Goal: Task Accomplishment & Management: Manage account settings

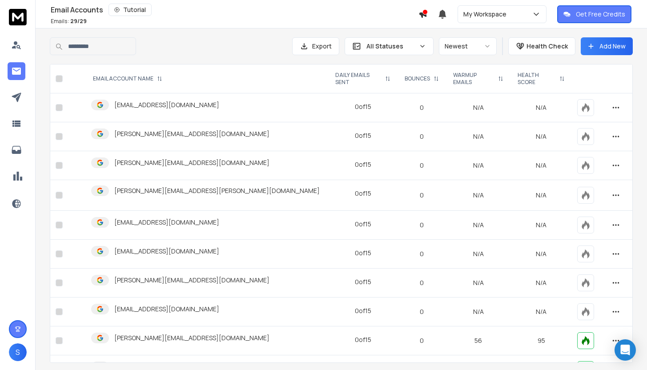
click at [107, 48] on input at bounding box center [93, 46] width 86 height 18
paste input "**********"
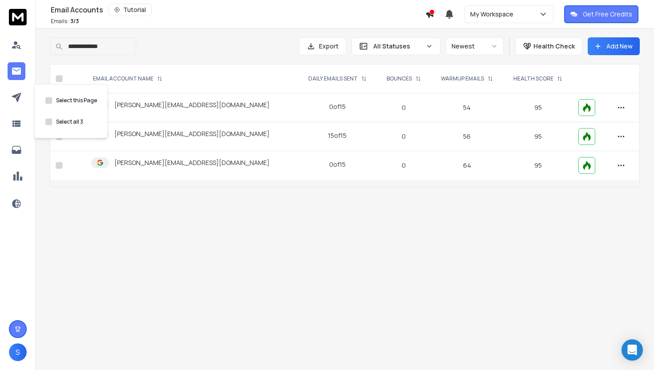
type input "**********"
click at [61, 81] on button "Select this Page" at bounding box center [59, 78] width 7 height 7
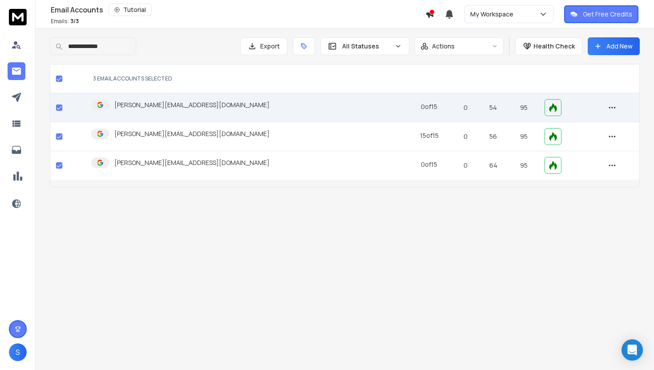
click at [608, 108] on icon at bounding box center [612, 108] width 8 height 8
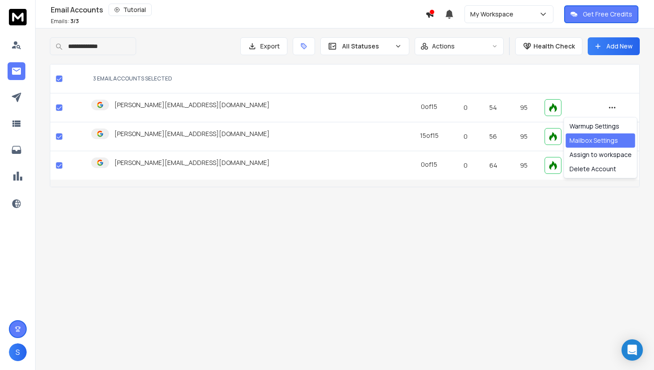
click at [597, 139] on div "Mailbox Settings" at bounding box center [600, 140] width 69 height 14
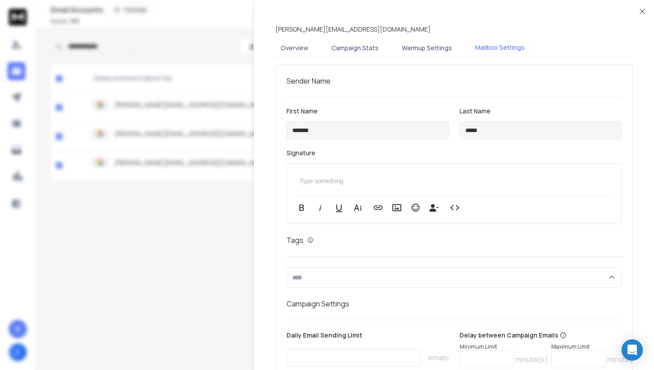
click at [500, 45] on button "Mailbox Settings" at bounding box center [500, 48] width 60 height 20
click at [419, 47] on button "Warmup Settings" at bounding box center [426, 48] width 61 height 20
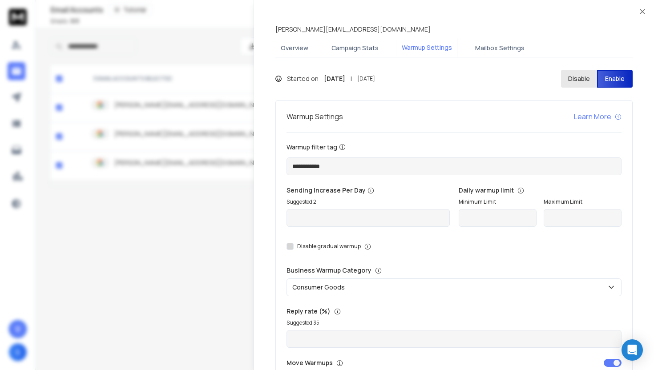
click at [294, 49] on button "Overview" at bounding box center [294, 48] width 38 height 20
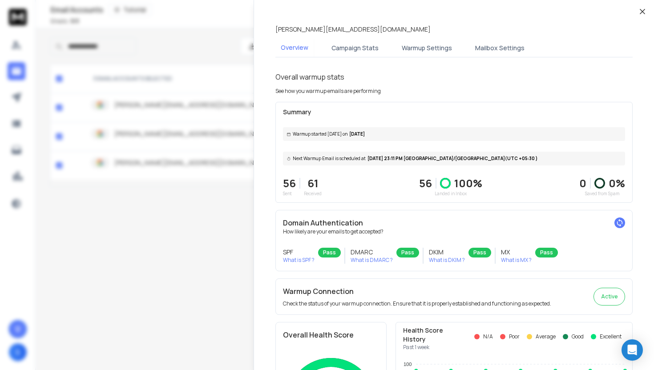
click at [641, 8] on icon "button" at bounding box center [642, 11] width 9 height 9
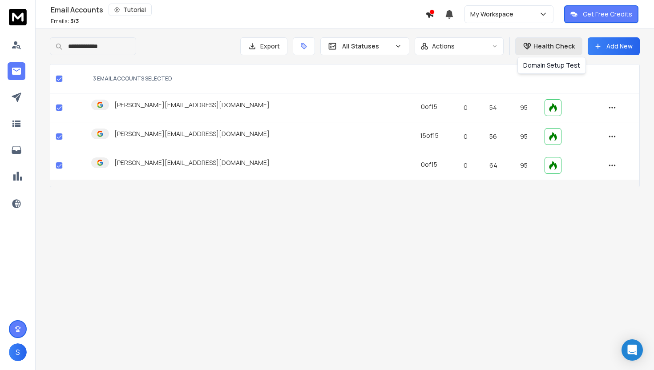
click at [558, 46] on p "Health Check" at bounding box center [553, 46] width 41 height 9
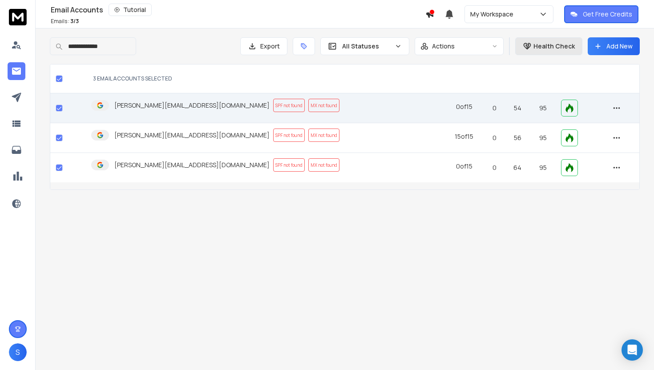
click at [530, 108] on td "95" at bounding box center [542, 108] width 25 height 30
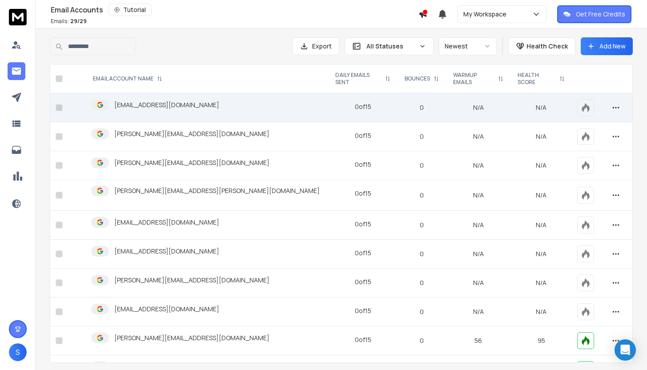
click at [582, 109] on icon at bounding box center [586, 107] width 8 height 9
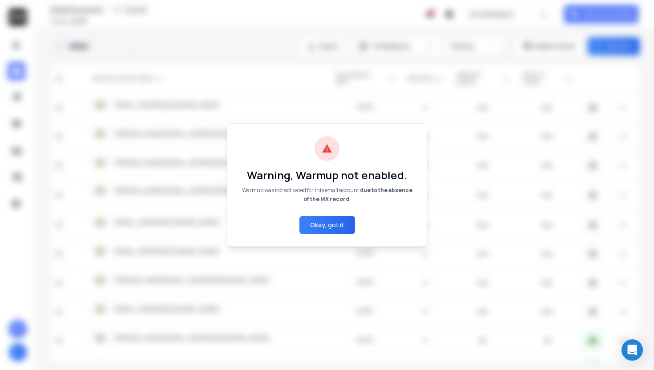
click at [316, 225] on button "Okay, got it" at bounding box center [327, 225] width 56 height 18
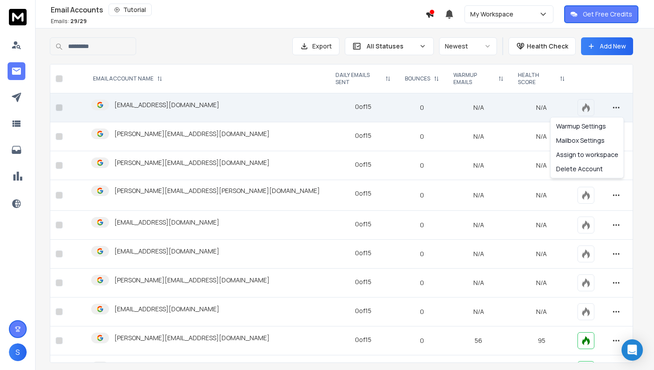
click at [612, 107] on icon at bounding box center [616, 108] width 8 height 8
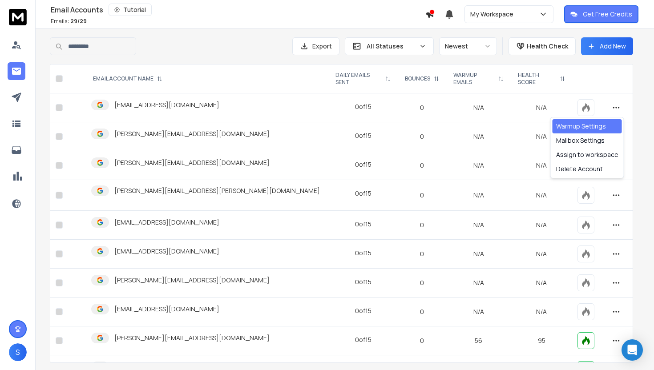
click at [592, 126] on div "Warmup Settings" at bounding box center [586, 126] width 69 height 14
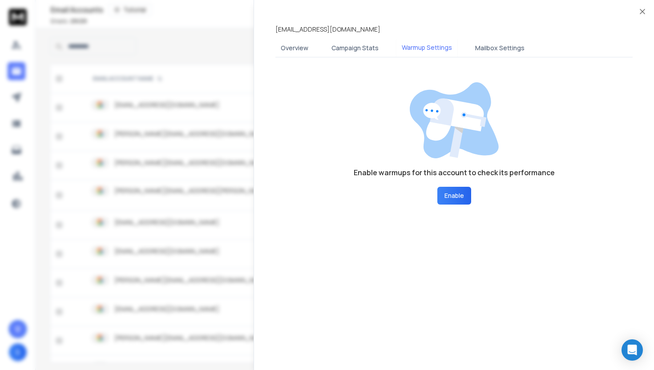
click at [447, 208] on div "[EMAIL_ADDRESS][DOMAIN_NAME] Overview Campaign Stats Warmup Settings Mailbox Se…" at bounding box center [454, 115] width 379 height 208
click at [452, 198] on button "Enable" at bounding box center [454, 196] width 34 height 18
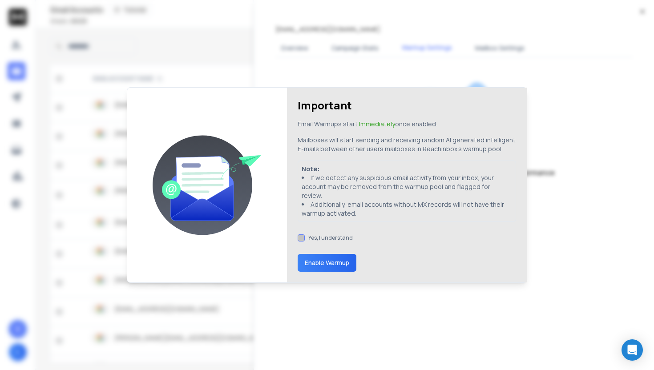
click at [333, 236] on label "Yes, I understand" at bounding box center [330, 237] width 44 height 7
click at [300, 234] on button "Yes, I understand" at bounding box center [301, 237] width 7 height 7
click at [331, 258] on button "Enable Warmup" at bounding box center [327, 263] width 59 height 18
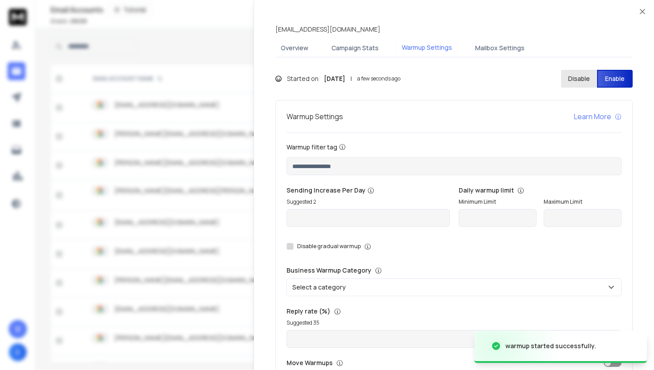
type input "**********"
type input "*"
type input "**"
click at [289, 46] on button "Overview" at bounding box center [294, 48] width 38 height 20
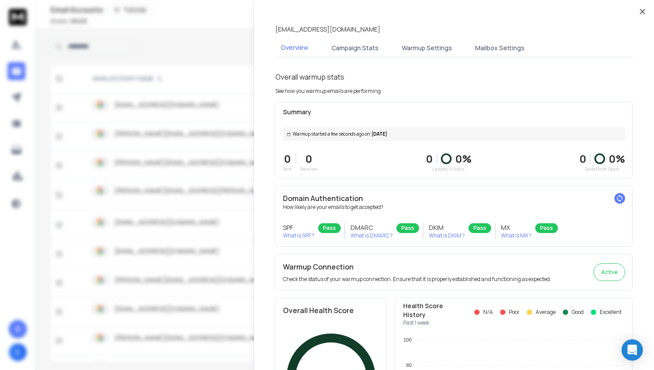
click at [638, 11] on icon "button" at bounding box center [642, 11] width 9 height 9
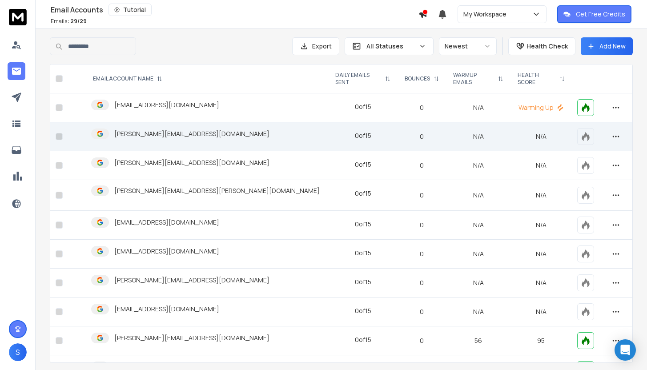
click at [56, 137] on button "button" at bounding box center [59, 136] width 7 height 7
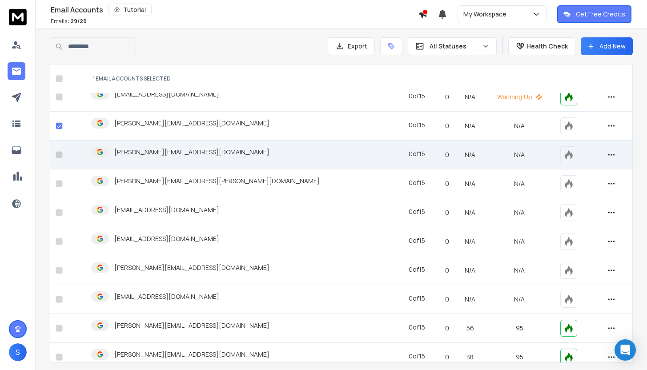
scroll to position [11, 0]
click at [60, 154] on button "button" at bounding box center [59, 154] width 7 height 7
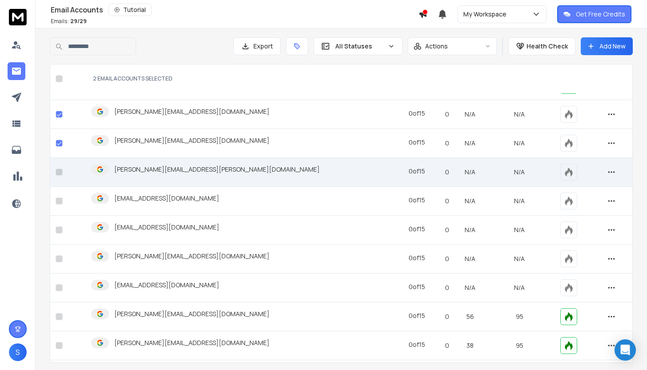
click at [59, 171] on button "button" at bounding box center [59, 172] width 7 height 7
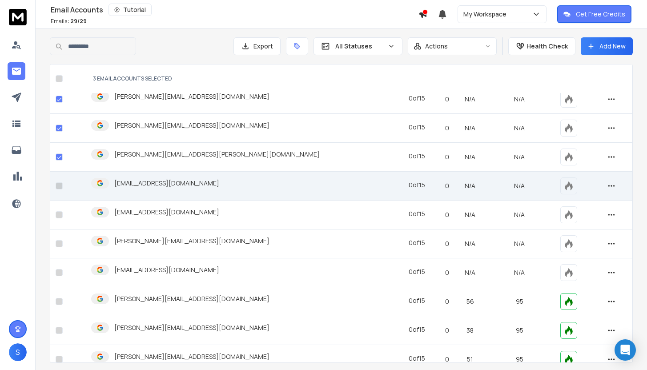
scroll to position [53, 0]
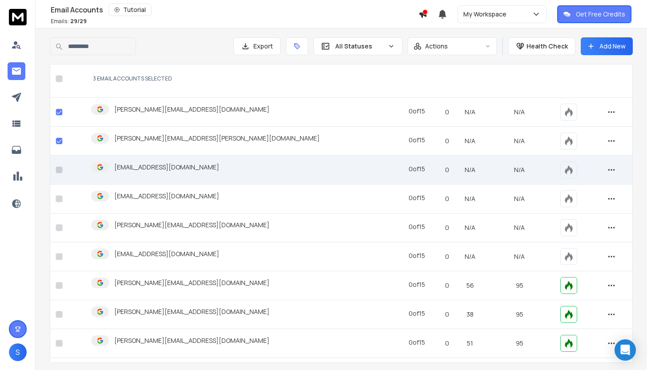
click at [60, 169] on button "button" at bounding box center [59, 169] width 7 height 7
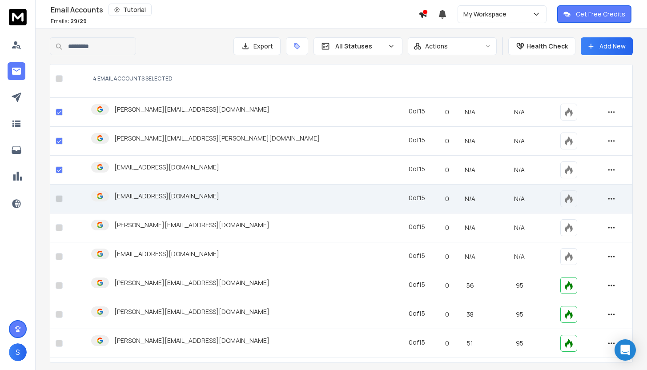
click at [60, 193] on td at bounding box center [68, 199] width 36 height 29
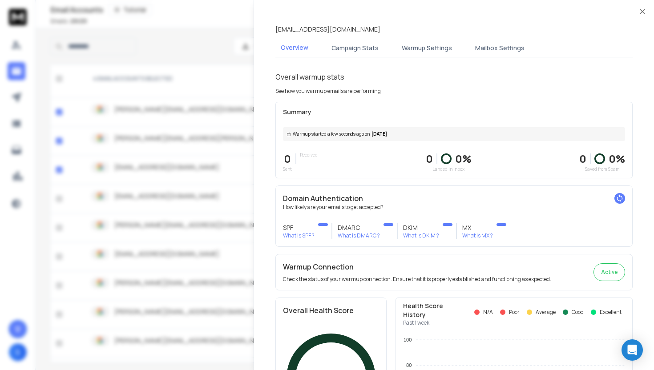
click at [185, 89] on div at bounding box center [327, 185] width 654 height 370
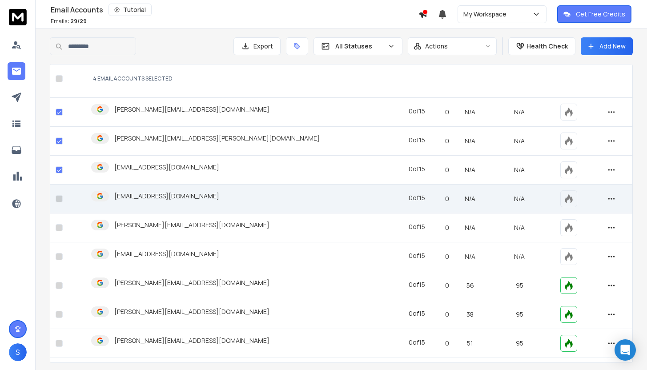
scroll to position [57, 0]
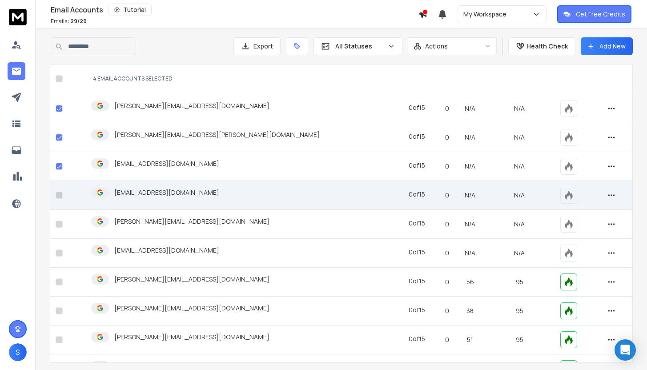
click at [61, 197] on button "button" at bounding box center [59, 195] width 7 height 7
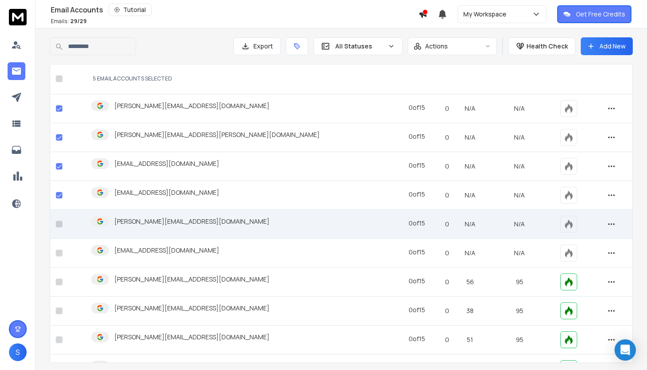
click at [59, 225] on button "button" at bounding box center [59, 224] width 7 height 7
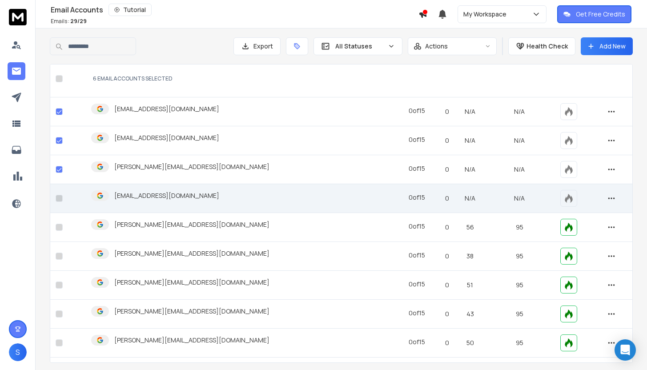
click at [58, 197] on button "button" at bounding box center [59, 198] width 7 height 7
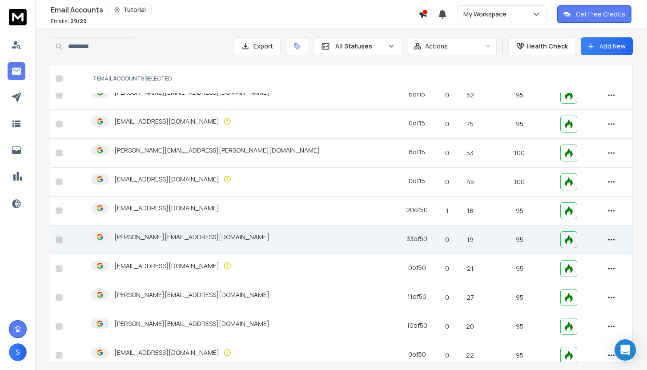
scroll to position [576, 0]
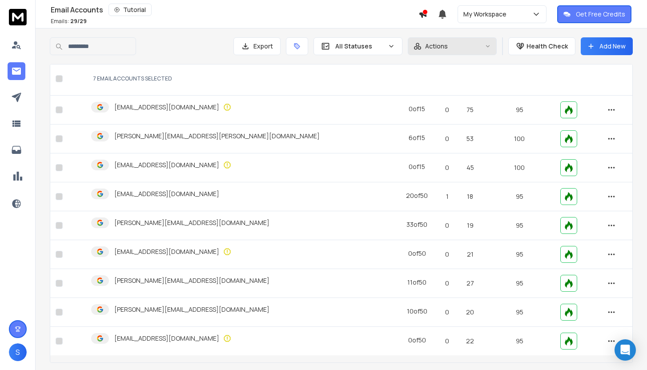
click at [495, 50] on button "Actions" at bounding box center [452, 46] width 89 height 18
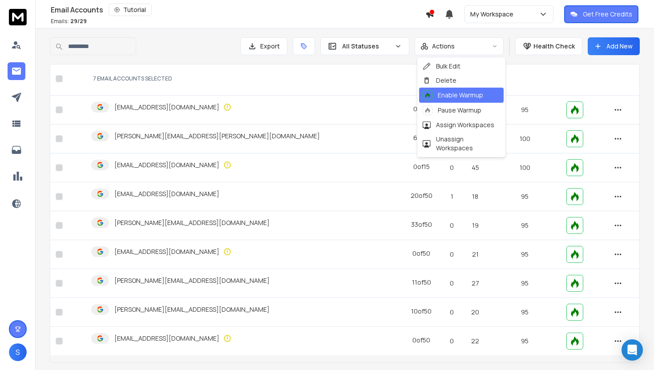
click at [461, 94] on div "Enable Warmup" at bounding box center [453, 95] width 60 height 10
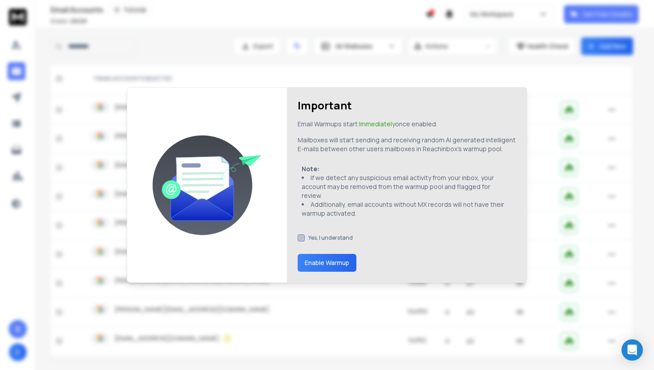
click at [300, 234] on button "Yes, I understand" at bounding box center [301, 237] width 7 height 7
click at [317, 257] on button "Enable Warmup" at bounding box center [327, 263] width 59 height 18
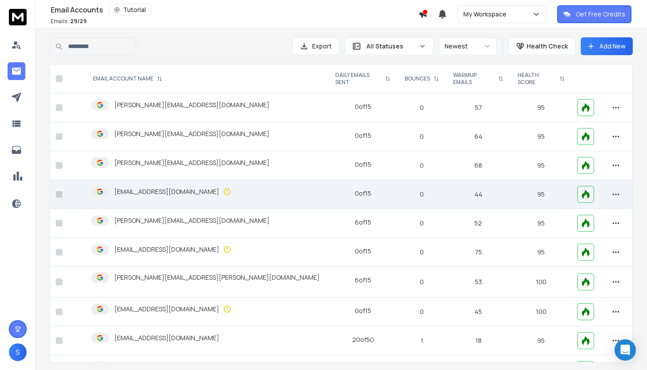
scroll to position [437, 0]
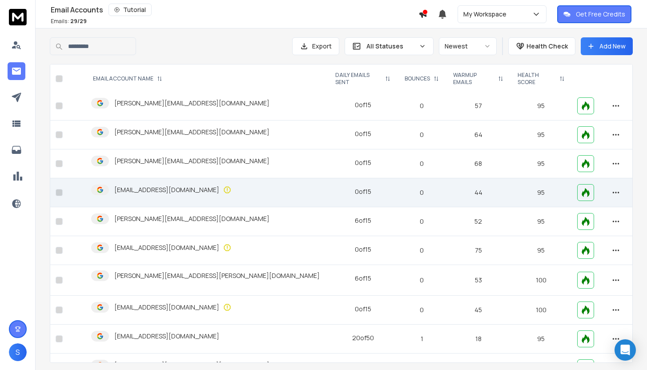
click at [60, 191] on button "button" at bounding box center [59, 192] width 7 height 7
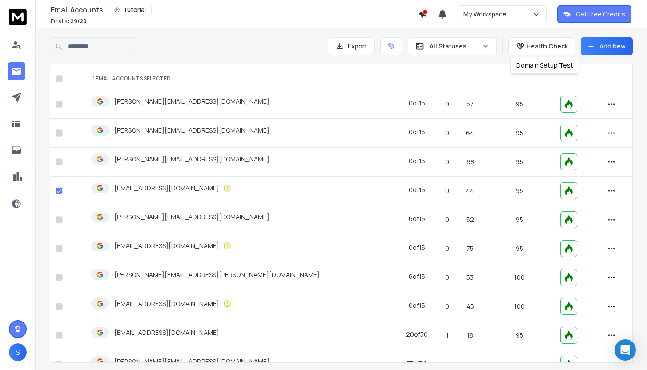
click at [484, 49] on icon at bounding box center [485, 46] width 7 height 7
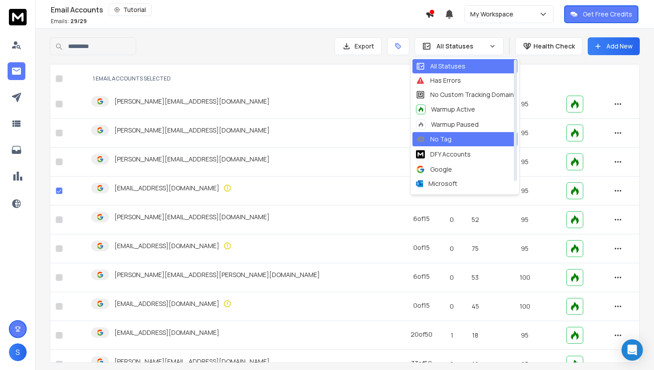
click at [317, 73] on th "1 EMAIL ACCOUNTS SELECTED" at bounding box center [243, 78] width 314 height 29
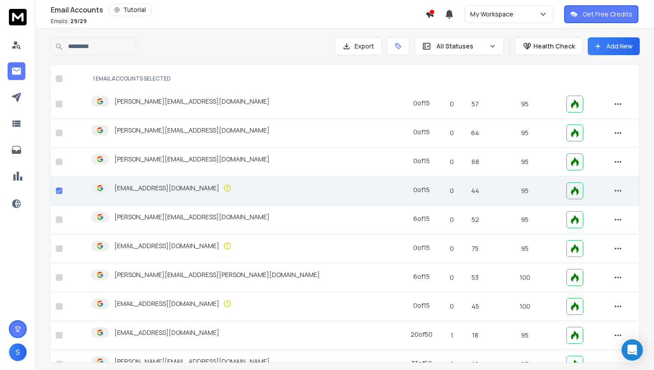
click at [615, 190] on icon at bounding box center [618, 190] width 7 height 1
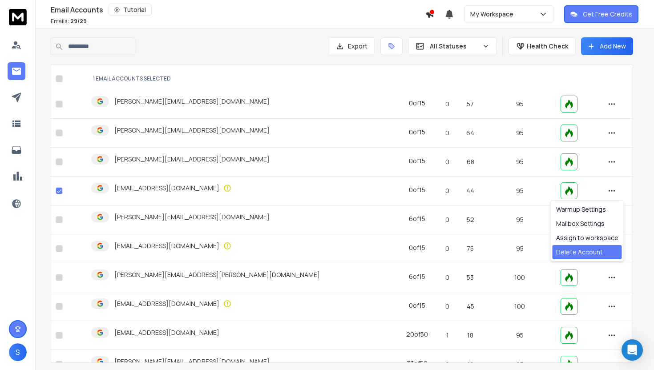
click at [584, 250] on div "Delete Account" at bounding box center [586, 252] width 69 height 14
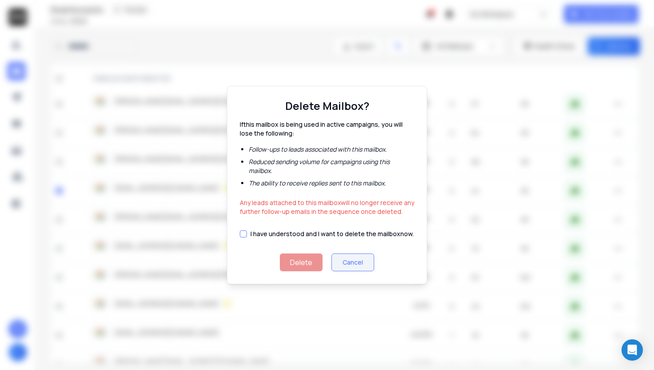
click at [298, 231] on label "I have understood and I want to delete the mailbox now." at bounding box center [331, 234] width 163 height 6
click at [247, 231] on button "I have understood and I want to delete the mailbox now." at bounding box center [243, 233] width 7 height 7
click at [299, 262] on button "Delete" at bounding box center [301, 263] width 43 height 18
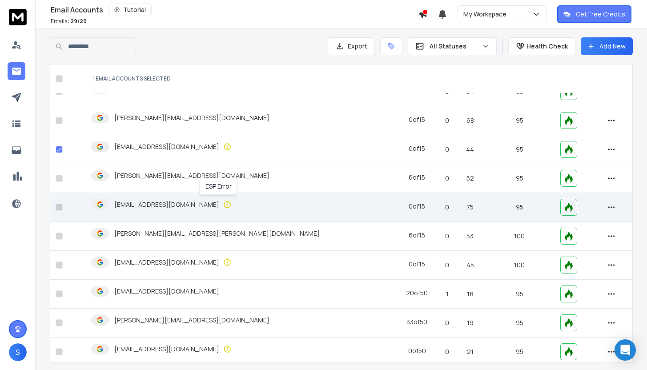
scroll to position [482, 0]
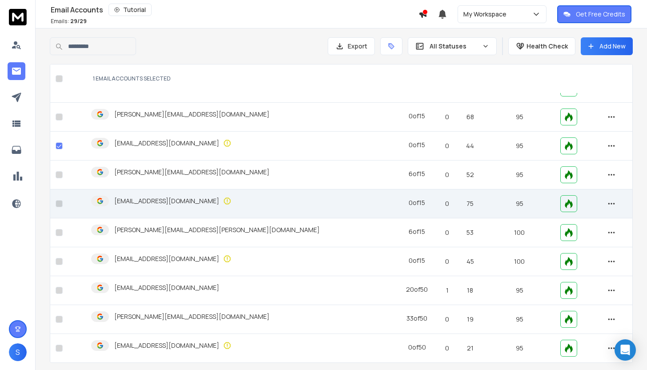
click at [57, 203] on button "button" at bounding box center [59, 203] width 7 height 7
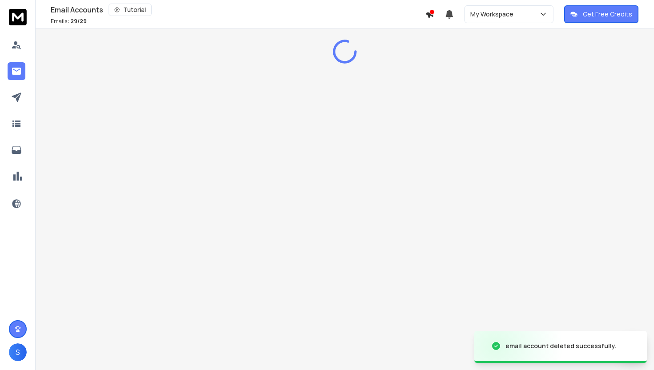
click at [59, 146] on div "ReferralStack Unlock AI-powered affiliate growth Lifetime Deals available! Clai…" at bounding box center [327, 185] width 654 height 370
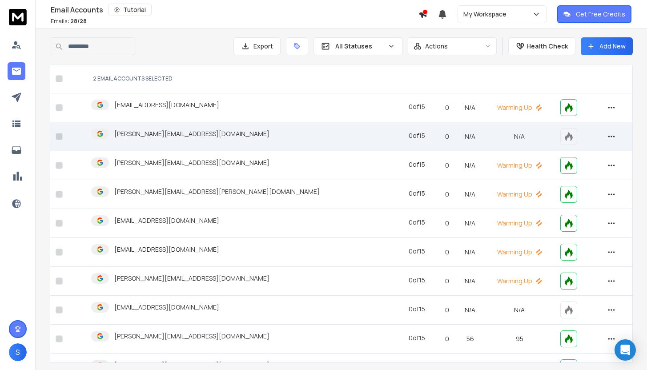
click at [608, 136] on icon at bounding box center [612, 137] width 8 height 8
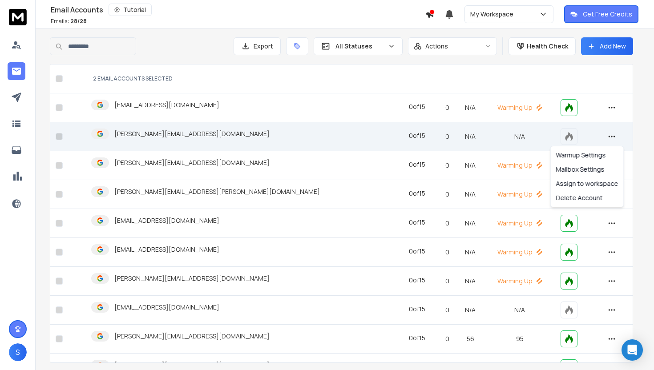
click at [61, 135] on button "button" at bounding box center [59, 136] width 7 height 7
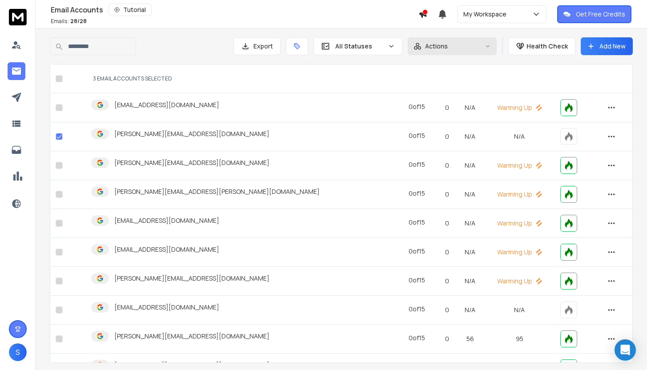
click at [436, 45] on p "Actions" at bounding box center [436, 46] width 23 height 9
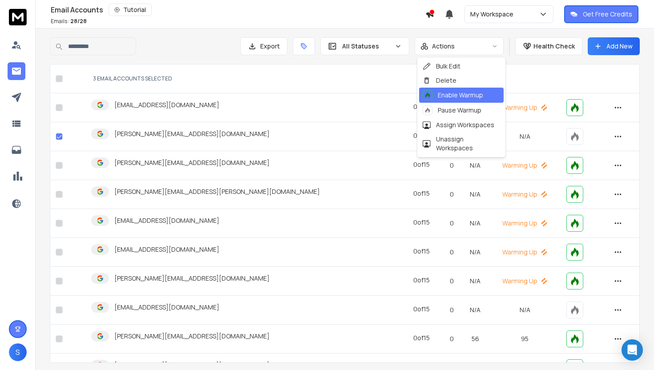
click at [456, 97] on div "Enable Warmup" at bounding box center [453, 95] width 60 height 10
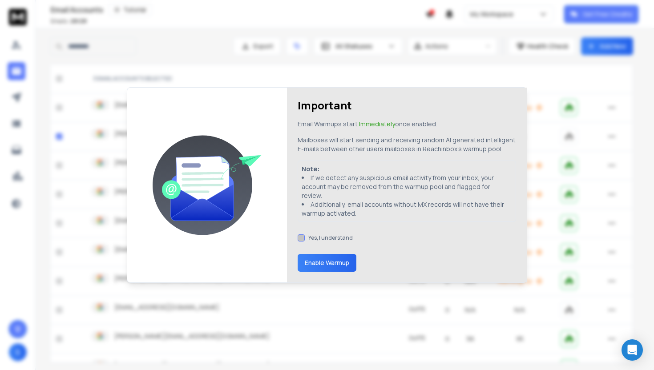
click at [320, 234] on label "Yes, I understand" at bounding box center [330, 237] width 44 height 7
click at [300, 234] on button "Yes, I understand" at bounding box center [301, 237] width 7 height 7
click at [329, 256] on button "Enable Warmup" at bounding box center [327, 263] width 59 height 18
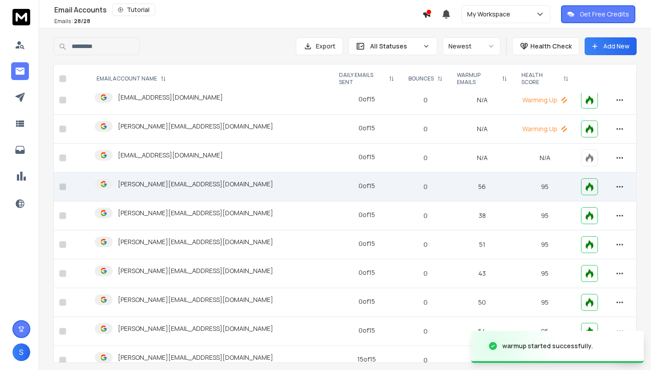
scroll to position [156, 0]
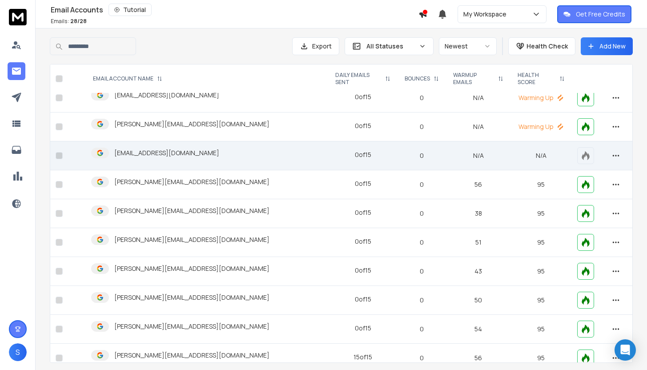
click at [60, 153] on button "button" at bounding box center [59, 155] width 7 height 7
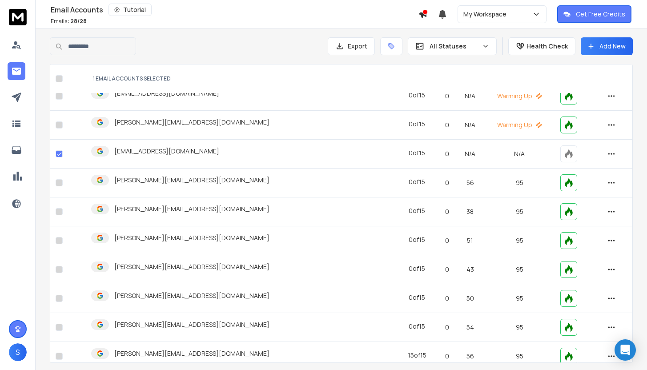
click at [465, 43] on p "All Statuses" at bounding box center [454, 46] width 49 height 9
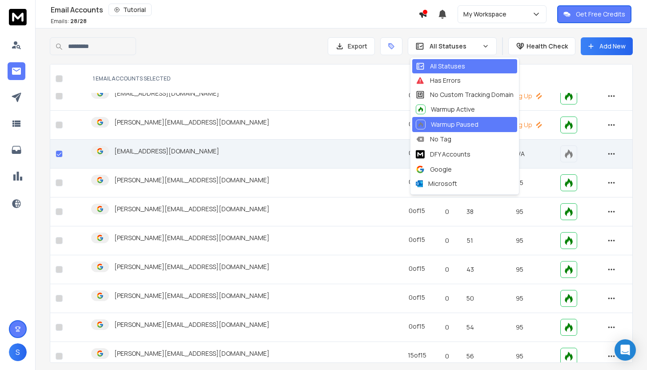
click at [59, 154] on button "button" at bounding box center [59, 153] width 7 height 7
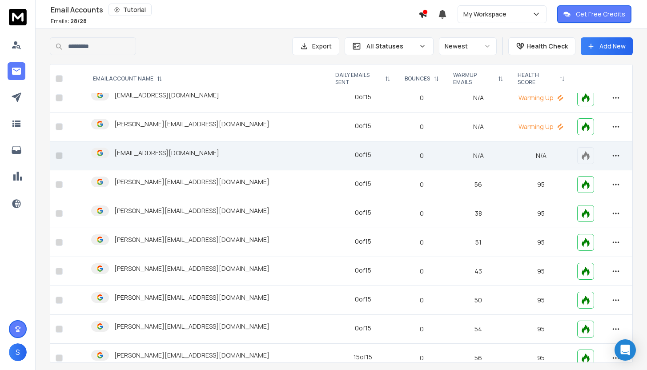
click at [577, 157] on div at bounding box center [585, 155] width 17 height 17
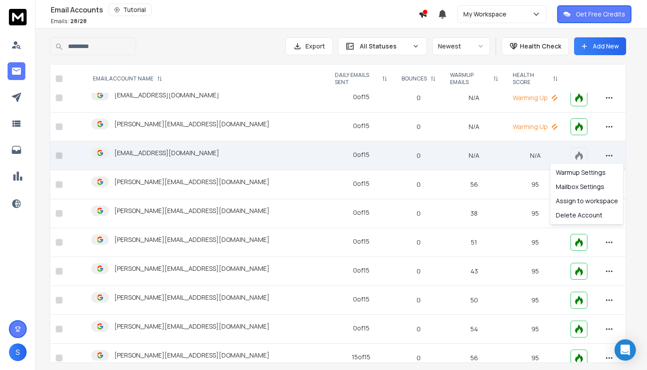
click at [605, 154] on icon at bounding box center [609, 156] width 8 height 8
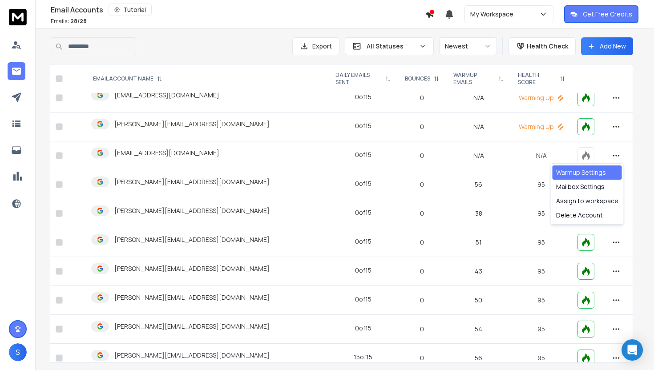
click at [585, 177] on div "Warmup Settings" at bounding box center [586, 172] width 69 height 14
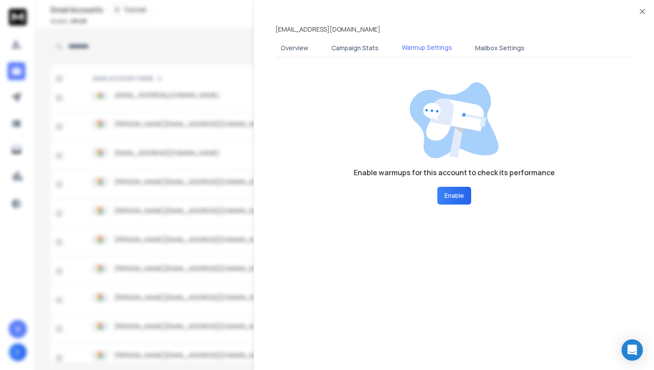
click at [453, 199] on button "Enable" at bounding box center [454, 196] width 34 height 18
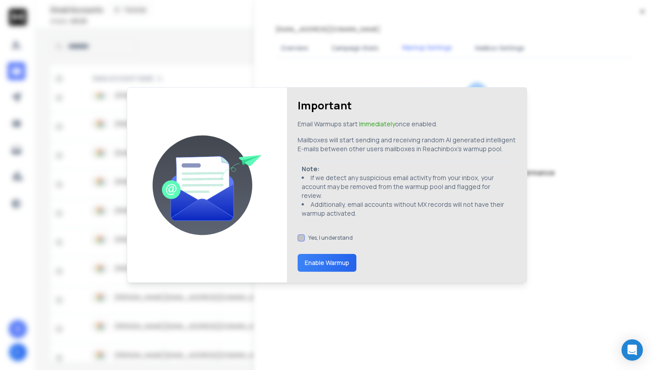
click at [299, 234] on button "Yes, I understand" at bounding box center [301, 237] width 7 height 7
click at [322, 256] on button "Enable Warmup" at bounding box center [327, 263] width 59 height 18
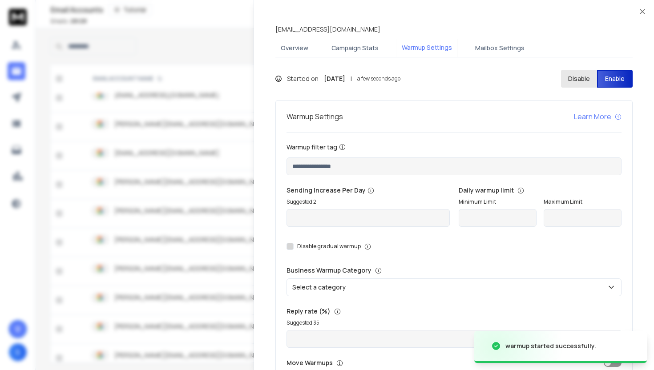
type input "**********"
type input "*"
type input "**"
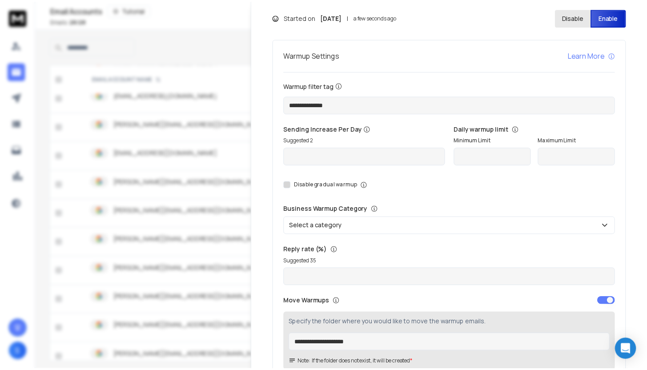
scroll to position [0, 0]
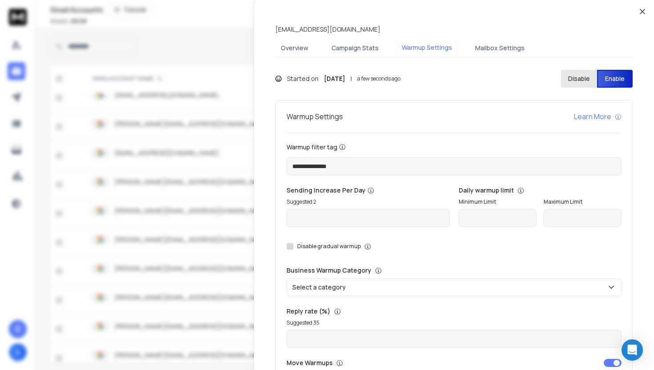
click at [638, 13] on icon "button" at bounding box center [642, 11] width 9 height 9
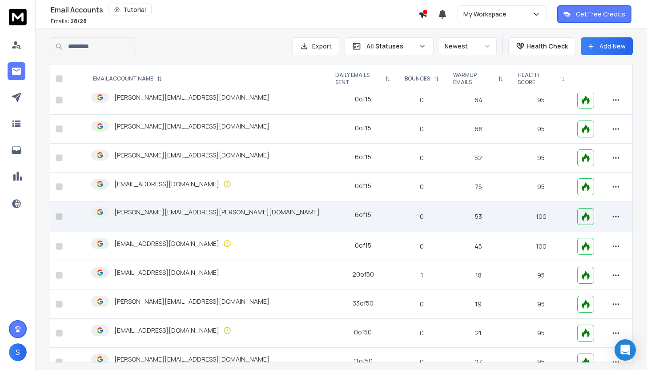
scroll to position [478, 0]
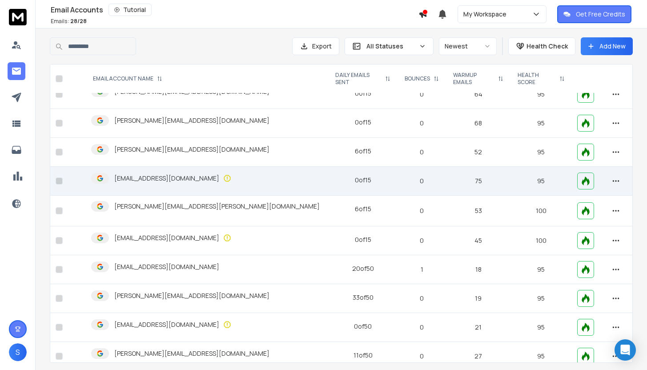
click at [60, 180] on button "button" at bounding box center [59, 180] width 7 height 7
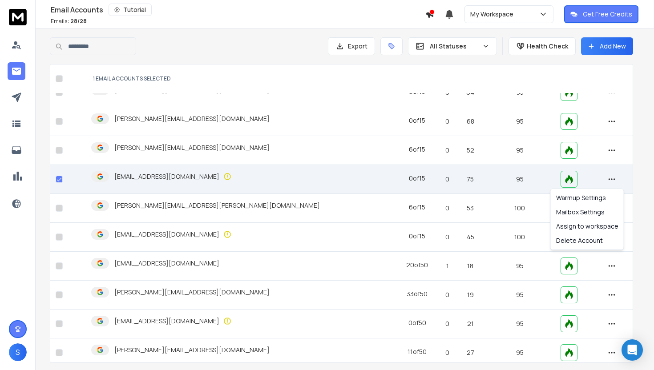
click at [608, 182] on icon at bounding box center [612, 179] width 8 height 8
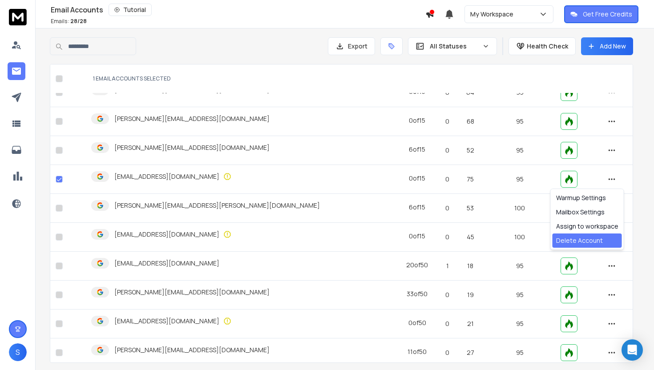
click at [584, 240] on div "Delete Account" at bounding box center [586, 241] width 69 height 14
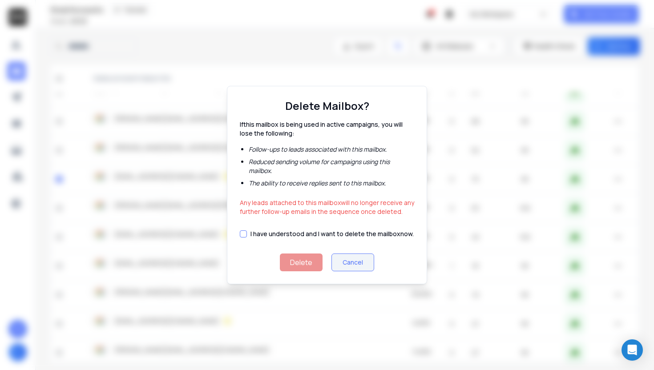
click at [290, 231] on label "I have understood and I want to delete the mailbox now." at bounding box center [331, 234] width 163 height 6
click at [247, 231] on button "I have understood and I want to delete the mailbox now." at bounding box center [243, 233] width 7 height 7
click at [304, 272] on div "Delete Mailbox? If this mailbox is being used in active campaigns, you will los…" at bounding box center [327, 185] width 200 height 198
click at [306, 266] on button "Delete" at bounding box center [301, 263] width 43 height 18
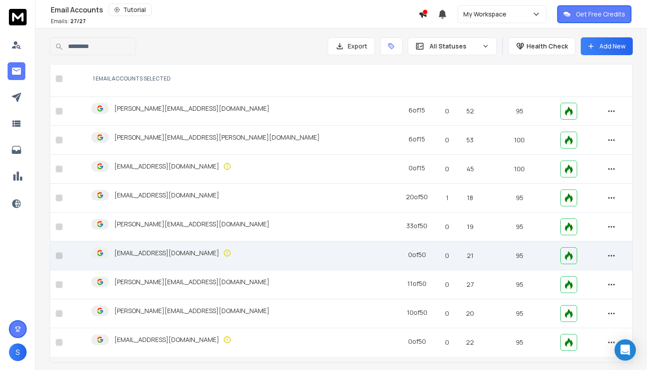
scroll to position [518, 0]
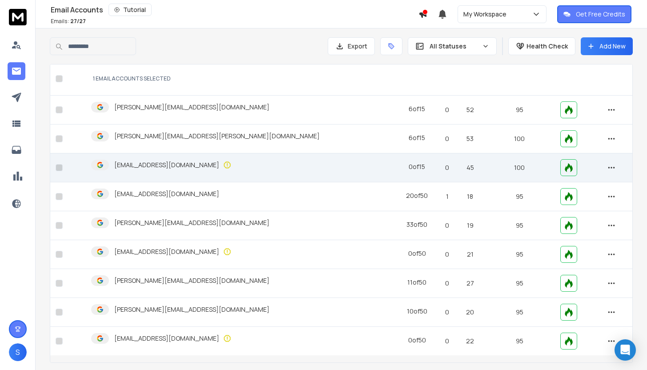
click at [60, 168] on button "button" at bounding box center [59, 167] width 7 height 7
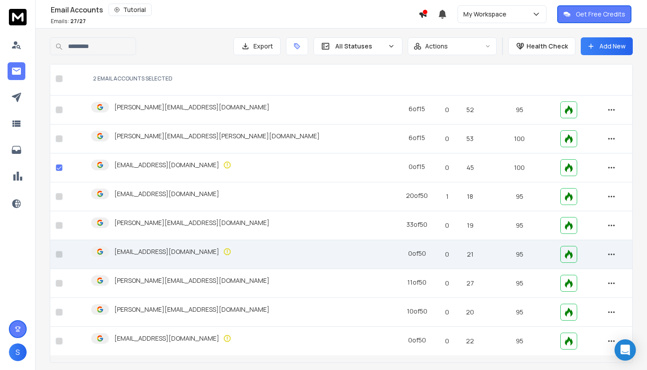
click at [59, 254] on button "button" at bounding box center [59, 254] width 7 height 7
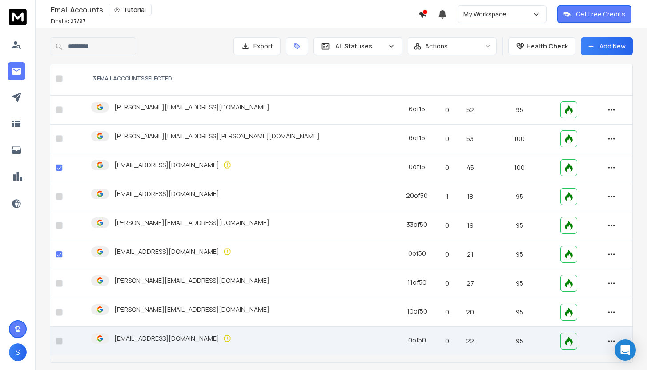
click at [59, 341] on button "button" at bounding box center [59, 341] width 7 height 7
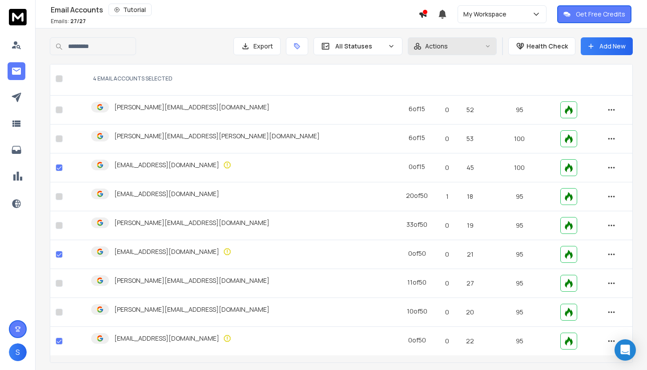
click at [435, 46] on p "Actions" at bounding box center [436, 46] width 23 height 9
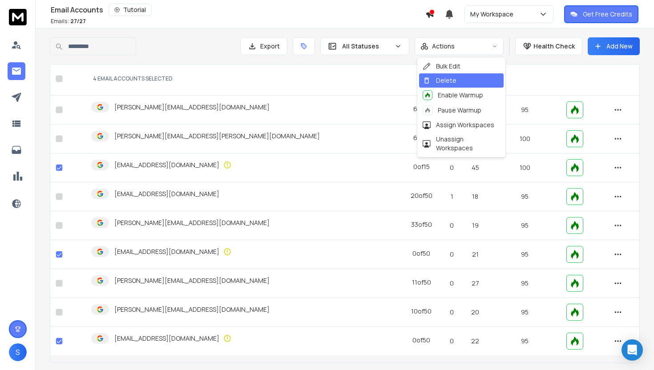
click at [453, 83] on div "Delete" at bounding box center [440, 80] width 34 height 9
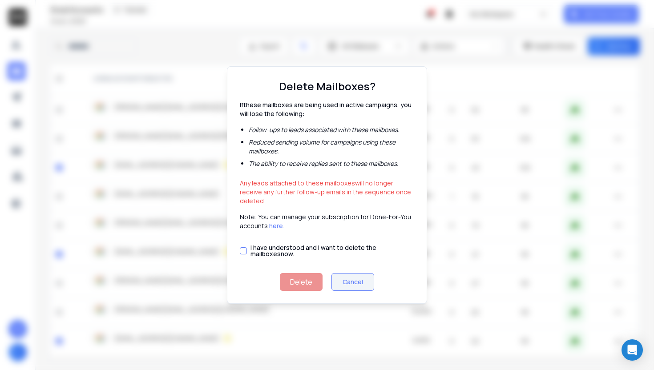
click at [277, 245] on label "I have understood and I want to delete the mailbox es now." at bounding box center [332, 251] width 164 height 12
click at [247, 247] on button "I have understood and I want to delete the mailbox es now." at bounding box center [243, 250] width 7 height 7
click at [302, 281] on button "Delete" at bounding box center [301, 282] width 43 height 18
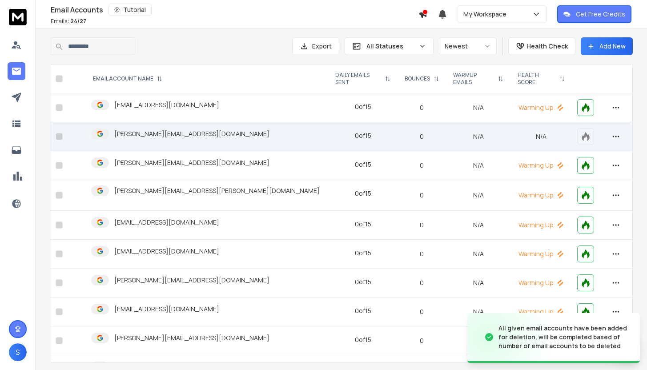
click at [582, 136] on icon at bounding box center [586, 136] width 8 height 9
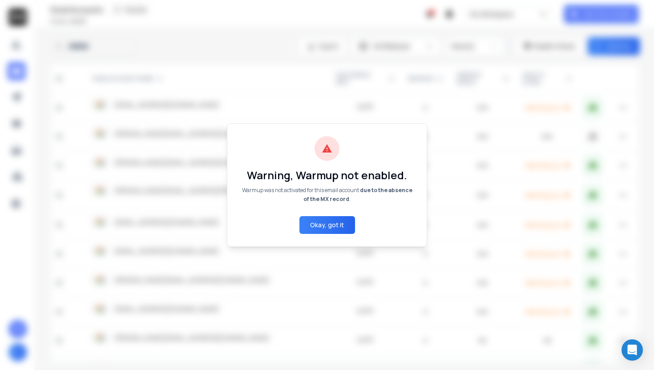
click at [344, 223] on button "Okay, got it" at bounding box center [327, 225] width 56 height 18
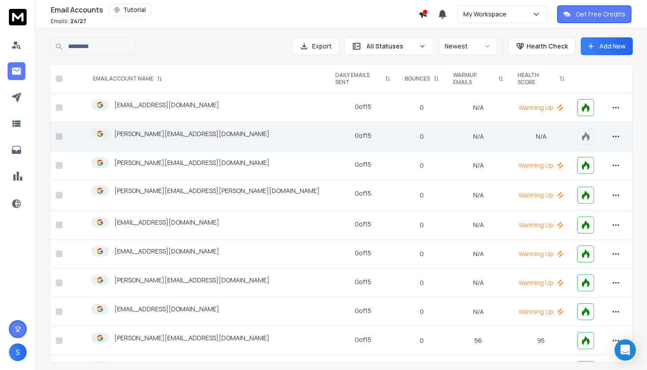
click at [612, 137] on icon at bounding box center [616, 137] width 8 height 8
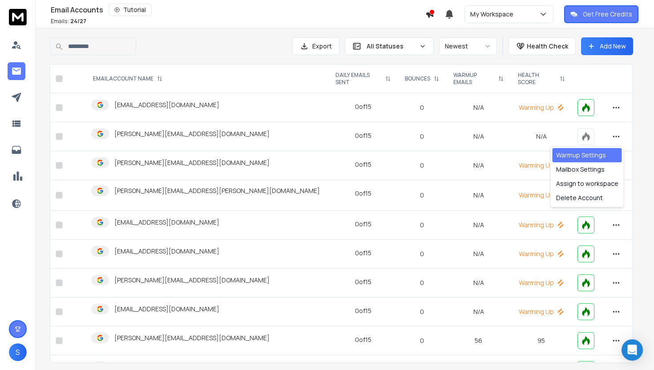
click at [580, 158] on div "Warmup Settings" at bounding box center [586, 155] width 69 height 14
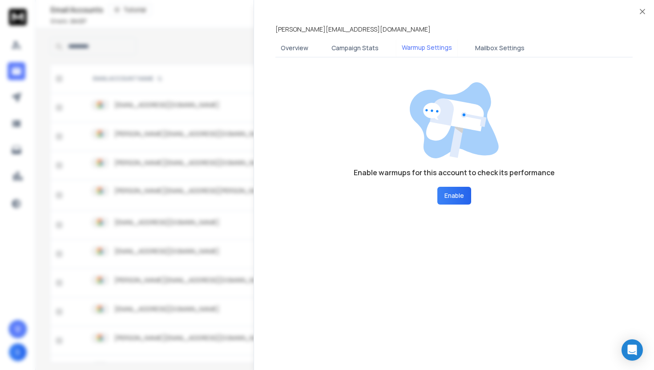
click at [454, 195] on button "Enable" at bounding box center [454, 196] width 34 height 18
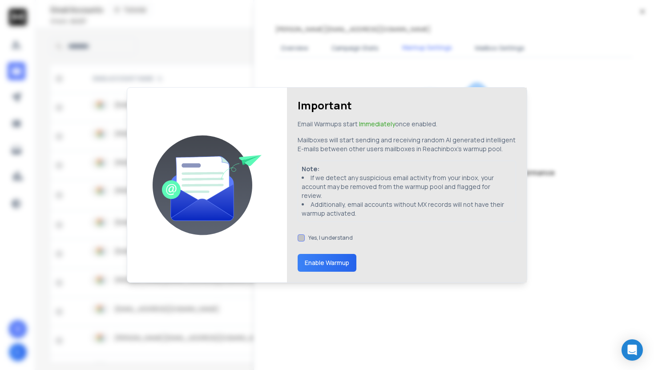
click at [322, 234] on label "Yes, I understand" at bounding box center [330, 237] width 44 height 7
click at [298, 234] on button "Yes, I understand" at bounding box center [301, 237] width 7 height 7
click at [326, 262] on button "Enable Warmup" at bounding box center [327, 263] width 59 height 18
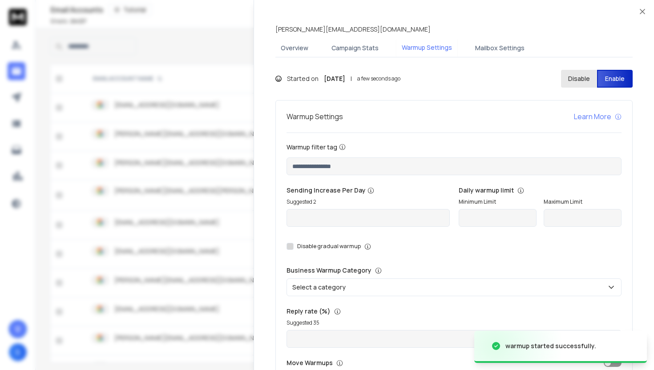
type input "**********"
type input "*"
type input "**"
drag, startPoint x: 639, startPoint y: 12, endPoint x: 602, endPoint y: 32, distance: 42.2
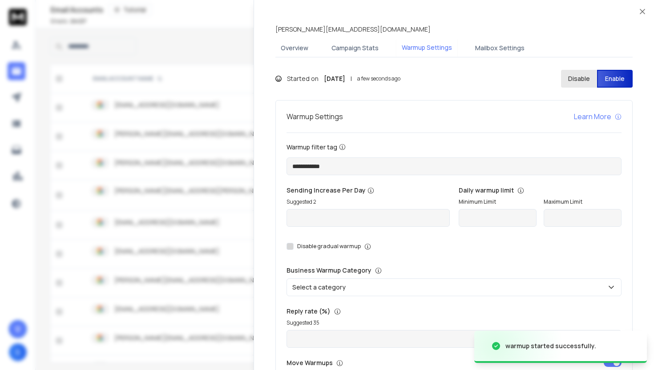
click at [639, 12] on icon "button" at bounding box center [642, 11] width 9 height 9
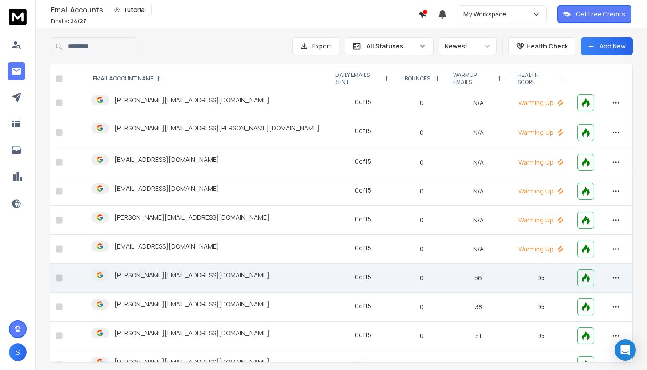
scroll to position [123, 0]
